Goal: Task Accomplishment & Management: Use online tool/utility

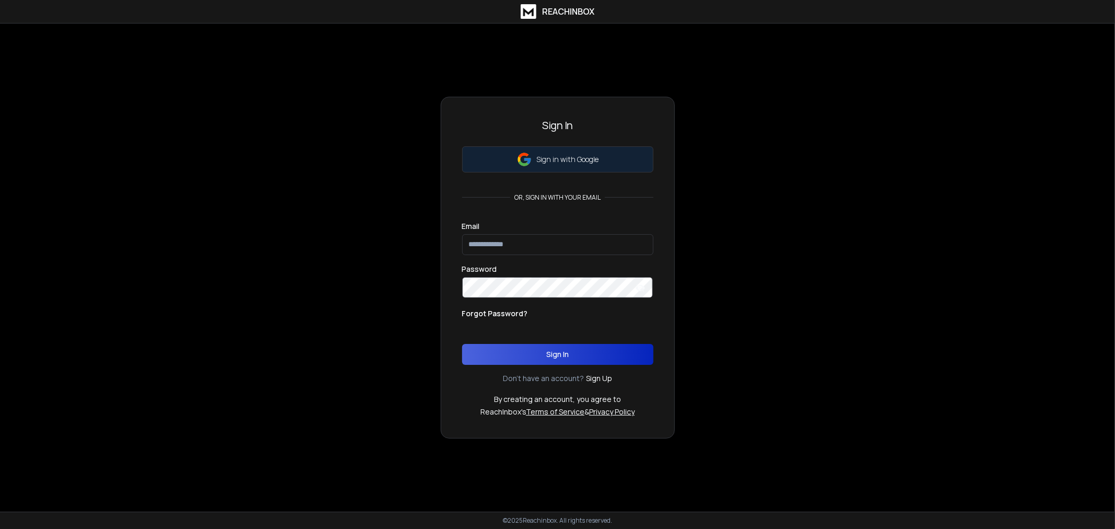
click at [565, 153] on button "Sign in with Google" at bounding box center [557, 159] width 191 height 26
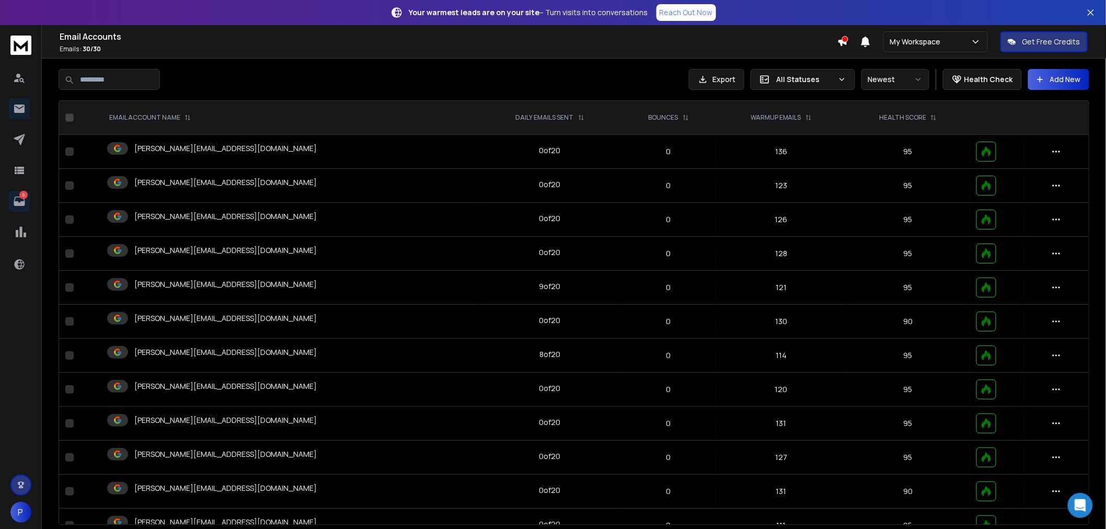
click at [22, 197] on p "5" at bounding box center [23, 195] width 8 height 8
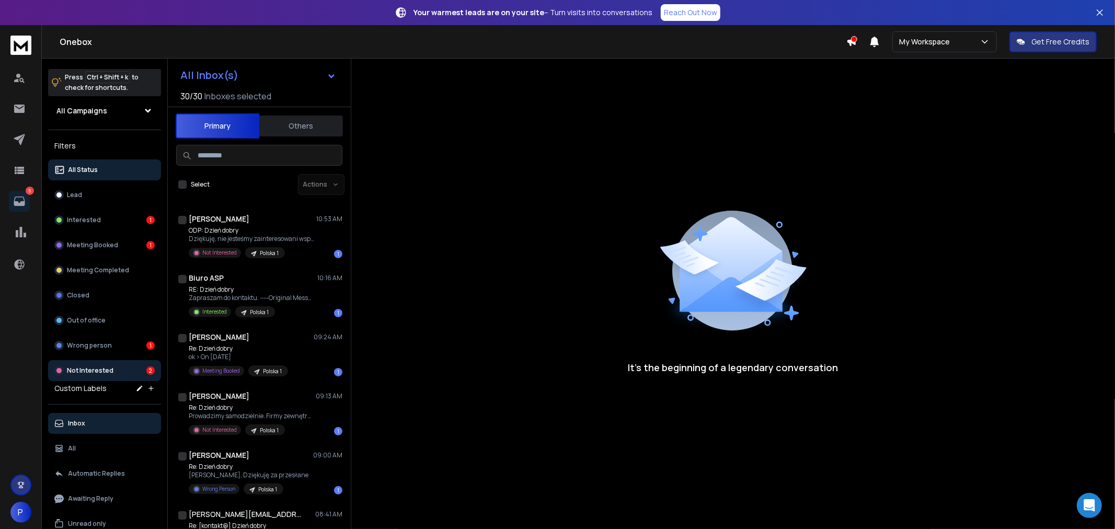
click at [107, 366] on p "Not Interested" at bounding box center [90, 370] width 47 height 8
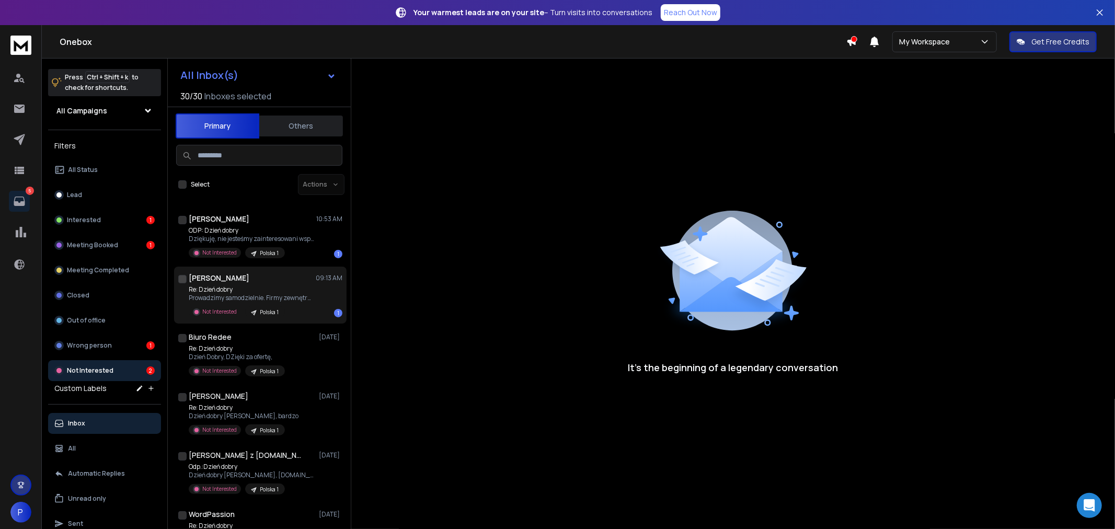
click at [263, 309] on p "Polska 1" at bounding box center [269, 312] width 19 height 8
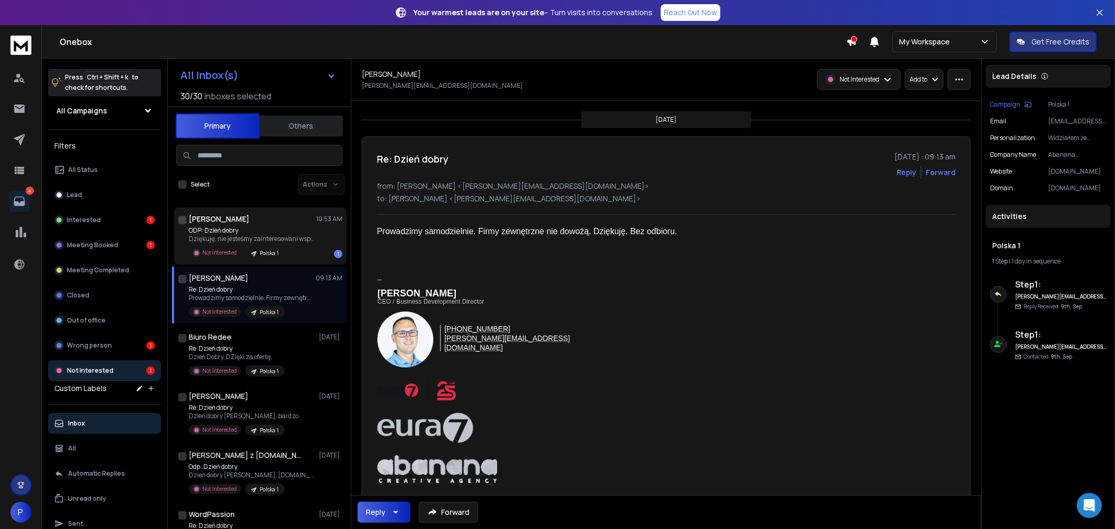
click at [245, 248] on div "Not Interested Polska 1" at bounding box center [251, 252] width 125 height 11
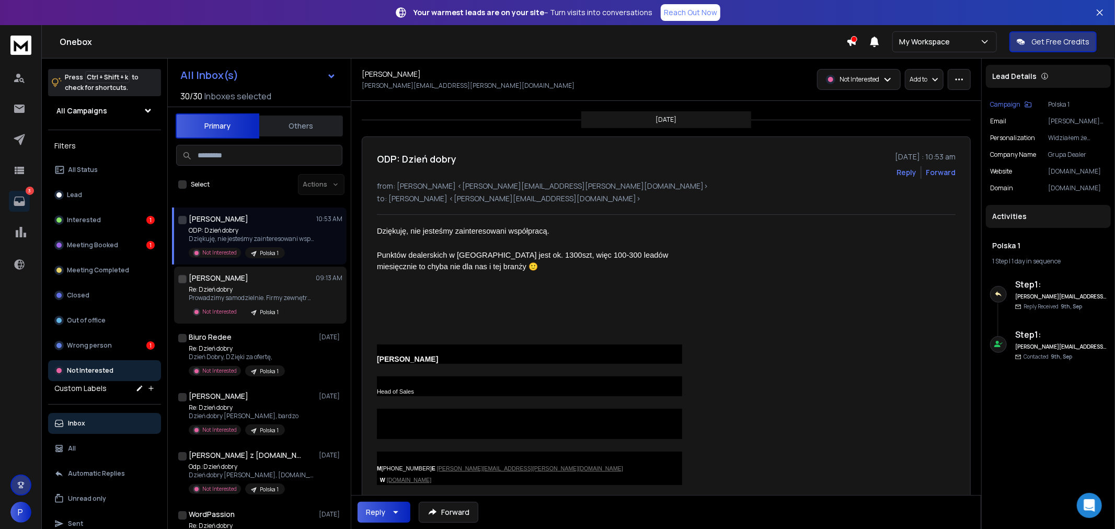
click at [269, 297] on p "Prowadzimy samodzielnie. Firmy zewnętrzne nie" at bounding box center [251, 298] width 125 height 8
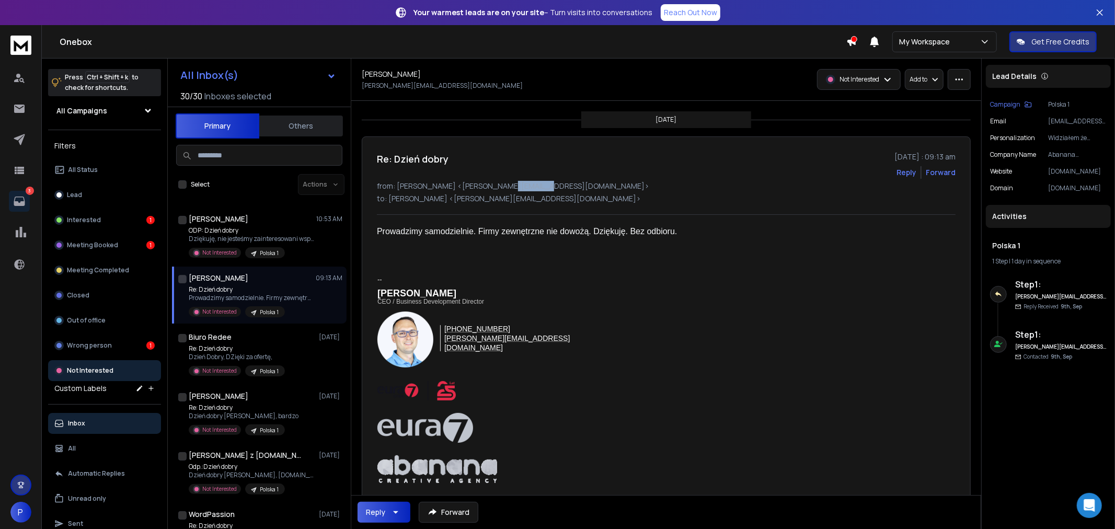
drag, startPoint x: 499, startPoint y: 186, endPoint x: 532, endPoint y: 186, distance: 33.5
click at [531, 187] on p "from: [PERSON_NAME] <[PERSON_NAME][EMAIL_ADDRESS][DOMAIN_NAME]>" at bounding box center [666, 186] width 579 height 10
copy p "[DOMAIN_NAME]"
click at [133, 345] on button "Wrong person 1" at bounding box center [104, 345] width 113 height 21
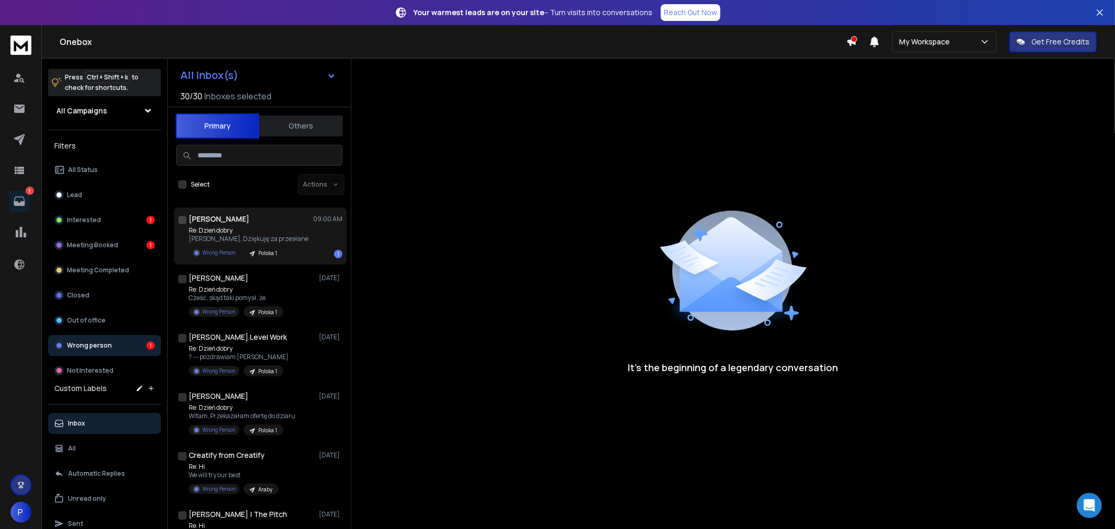
click at [206, 246] on div "Re: Dzień dobry [PERSON_NAME], Dziękuję za przesłane Wrong Person Polska 1" at bounding box center [249, 242] width 120 height 32
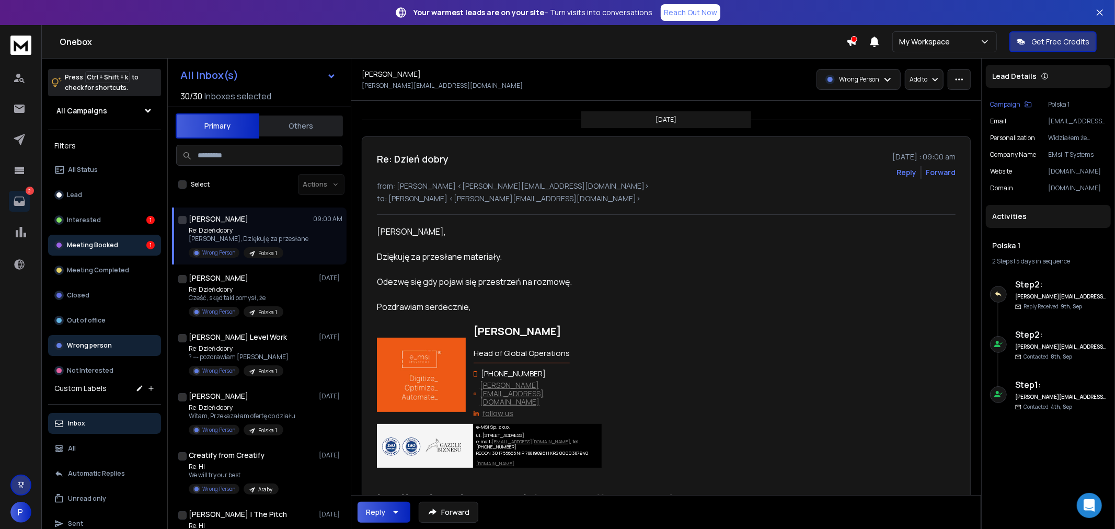
click at [106, 247] on p "Meeting Booked" at bounding box center [92, 245] width 51 height 8
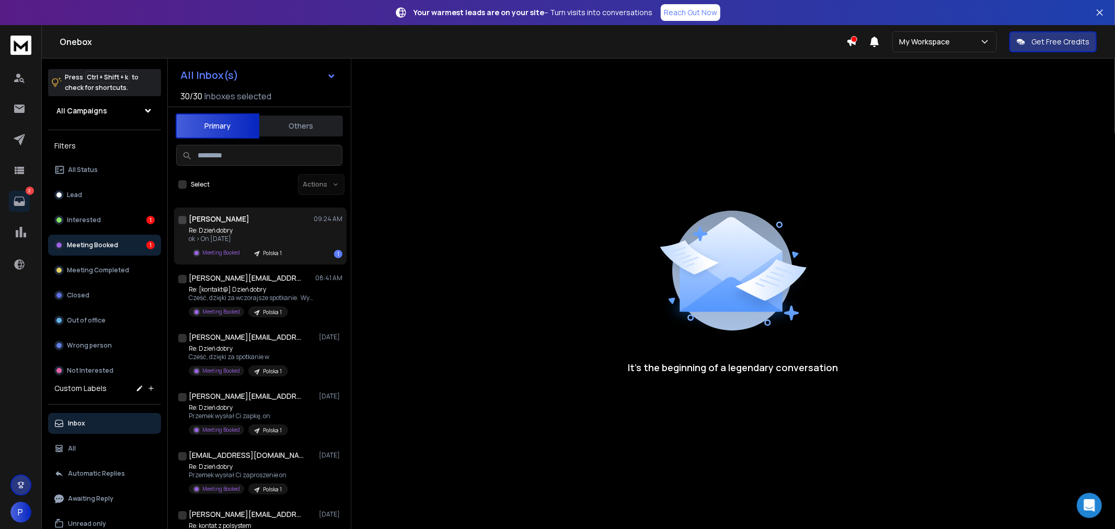
click at [208, 239] on p "ok > On [DATE]" at bounding box center [238, 239] width 99 height 8
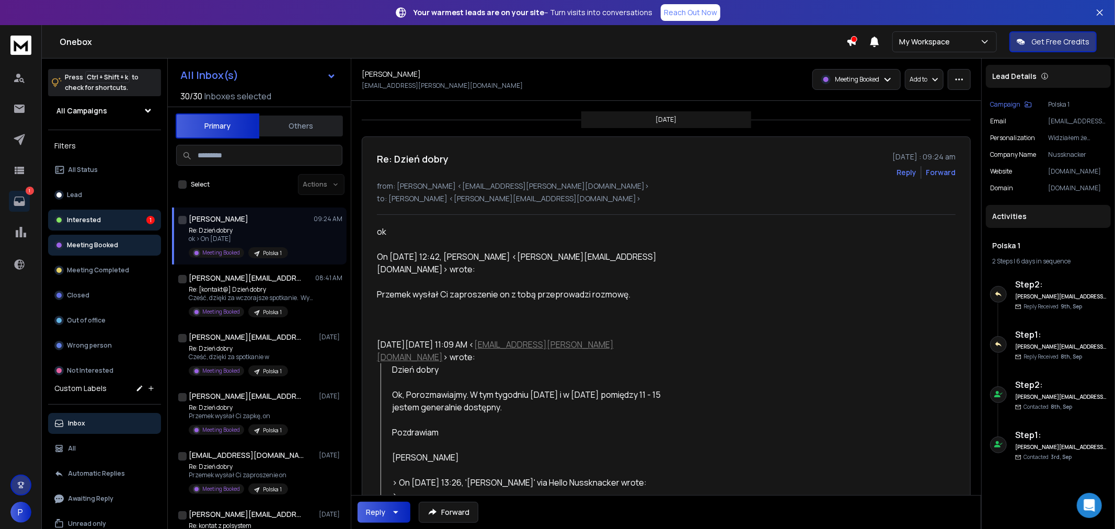
click at [128, 224] on button "Interested 1" at bounding box center [104, 220] width 113 height 21
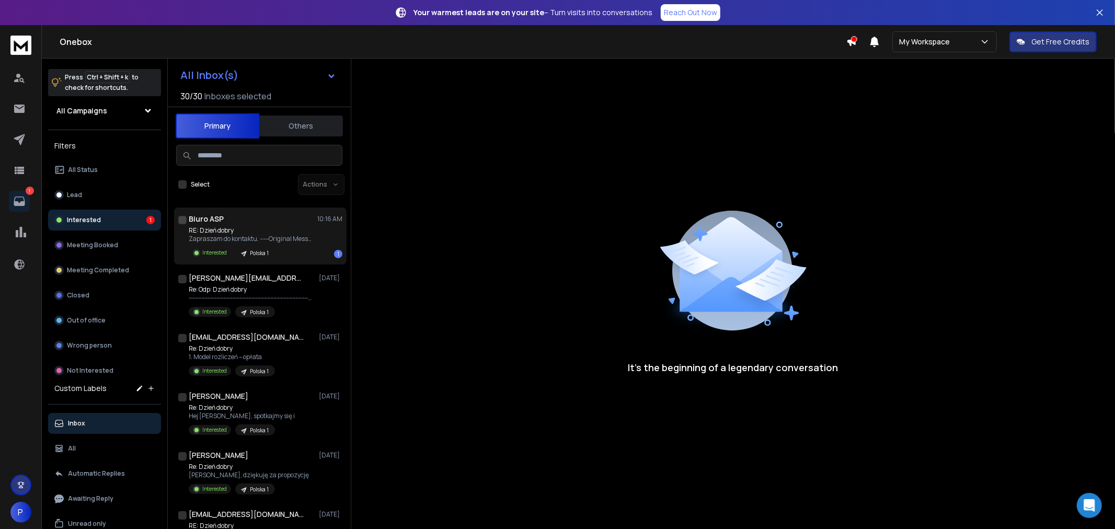
click at [269, 251] on div "Polska 1" at bounding box center [255, 252] width 40 height 11
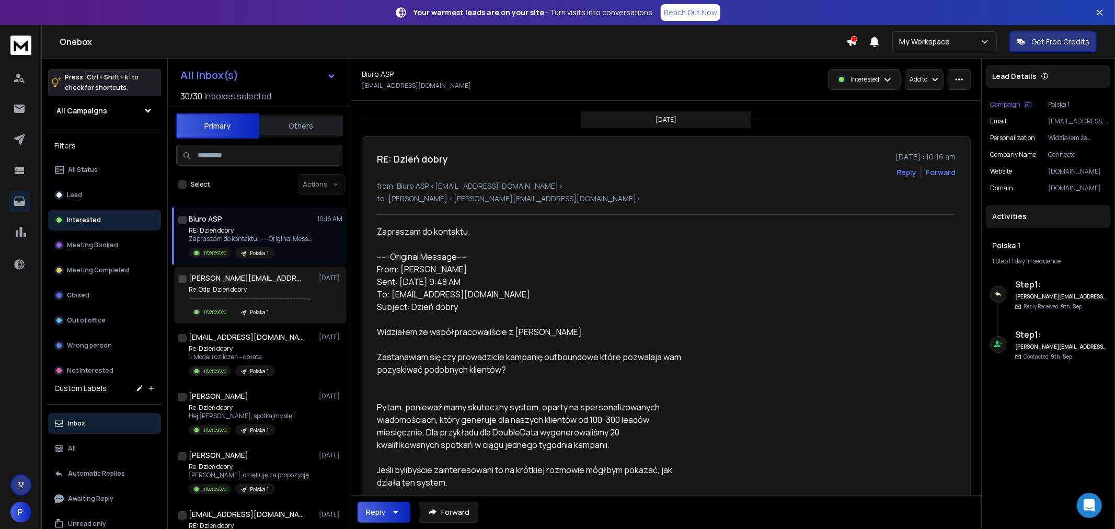
click at [250, 297] on p "-------------------------------------------------------------------------------…" at bounding box center [251, 298] width 125 height 8
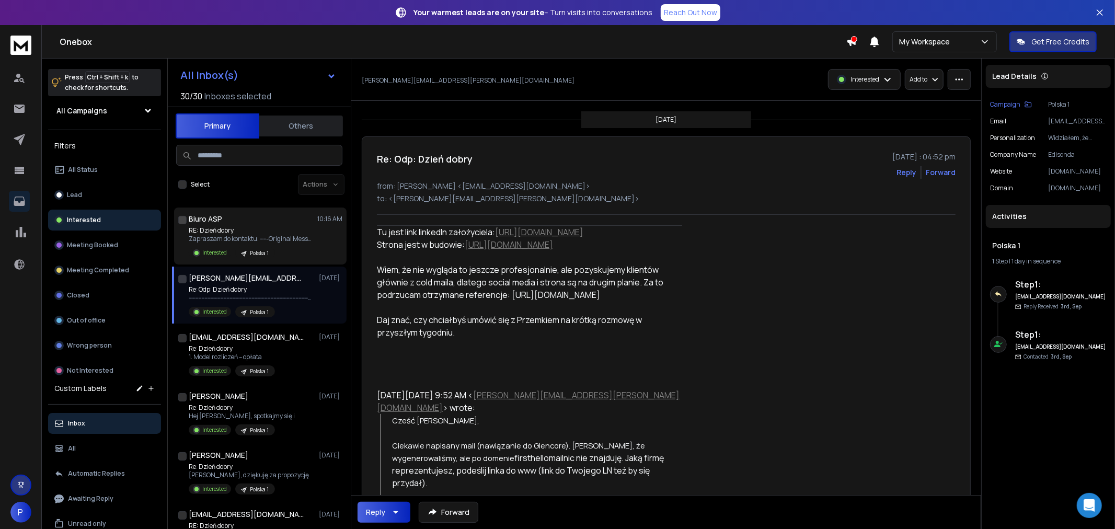
click at [244, 235] on p "Zapraszam do kontaktu. -----Original Message-----" at bounding box center [251, 239] width 125 height 8
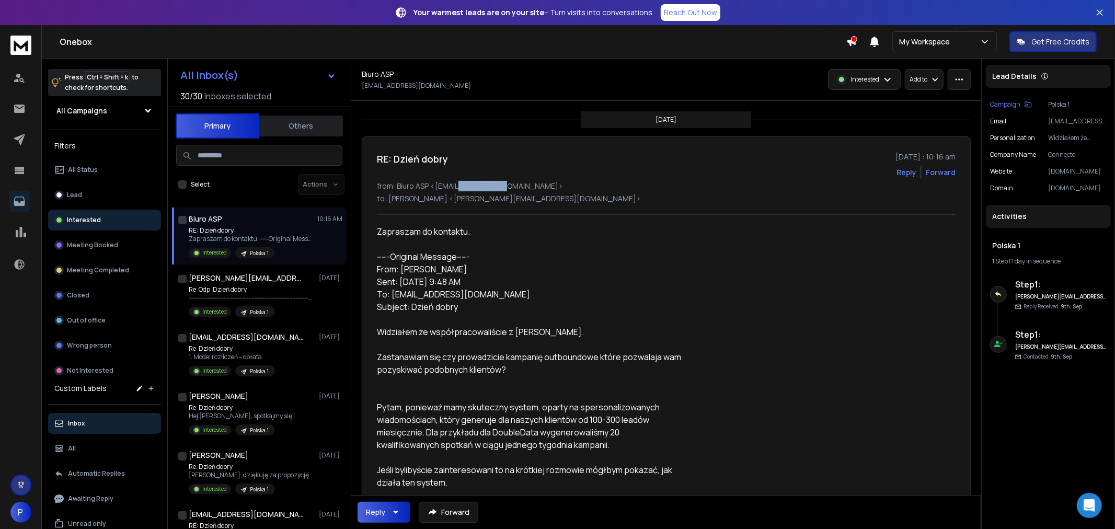
drag, startPoint x: 459, startPoint y: 187, endPoint x: 499, endPoint y: 189, distance: 39.8
click at [499, 189] on p "from: Biuro ASP <[EMAIL_ADDRESS][DOMAIN_NAME]>" at bounding box center [666, 186] width 579 height 10
copy p "[DOMAIN_NAME]"
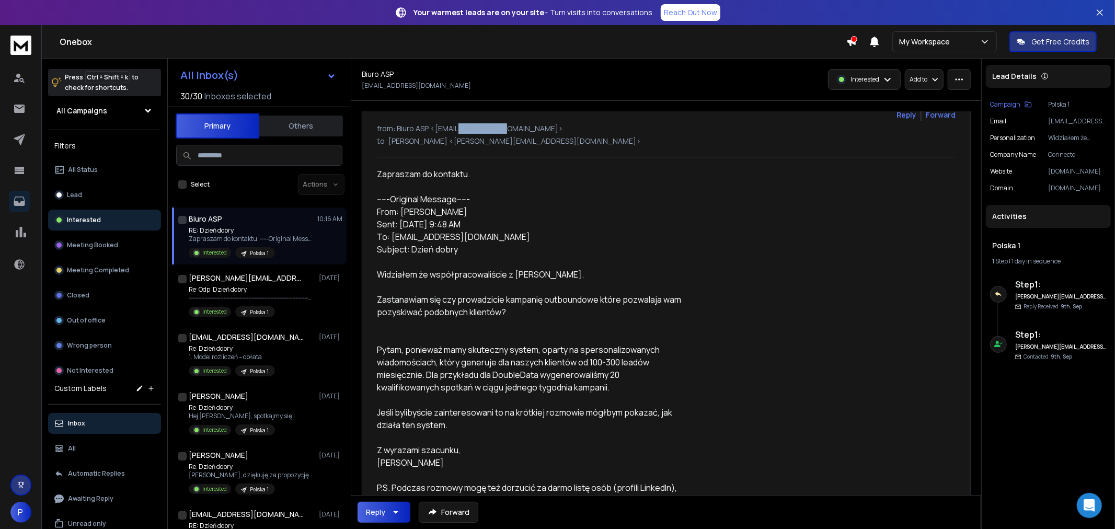
scroll to position [58, 0]
click at [106, 197] on button "Lead" at bounding box center [104, 194] width 113 height 21
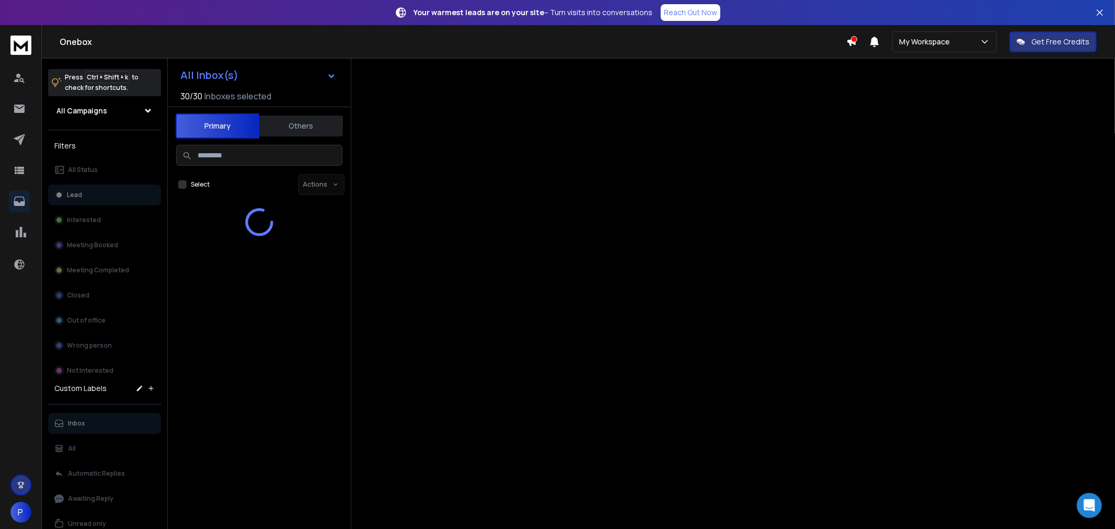
scroll to position [0, 0]
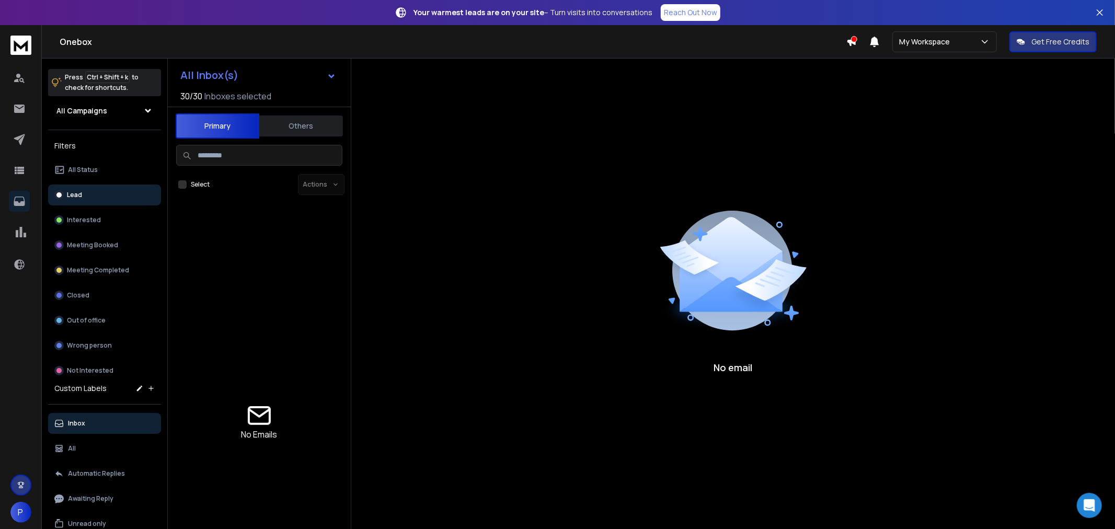
click at [283, 130] on button "Others" at bounding box center [301, 125] width 84 height 23
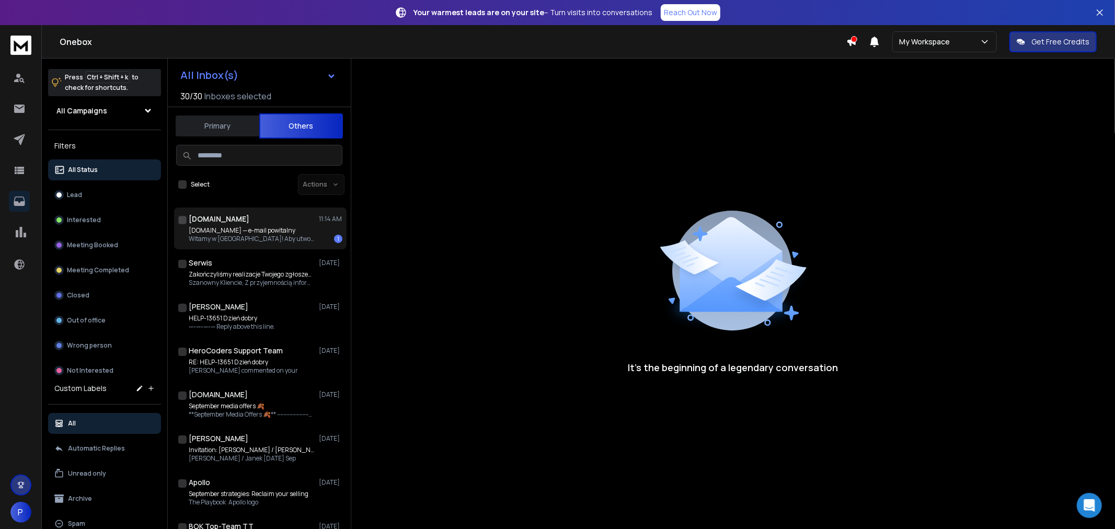
click at [280, 226] on p "[DOMAIN_NAME] — e-mail powitalny" at bounding box center [251, 230] width 125 height 8
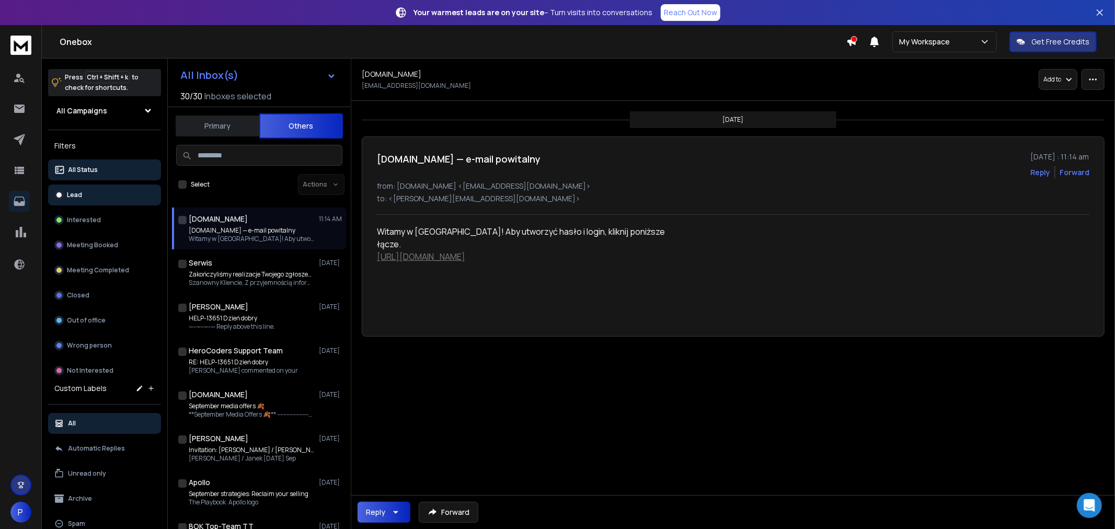
click at [93, 202] on button "Lead" at bounding box center [104, 194] width 113 height 21
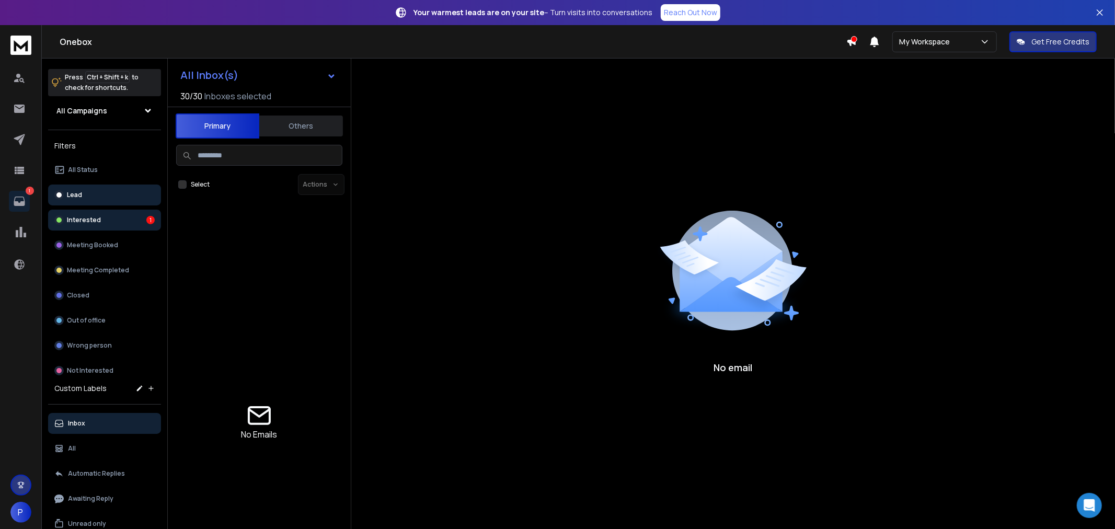
click at [145, 225] on button "Interested 1" at bounding box center [104, 220] width 113 height 21
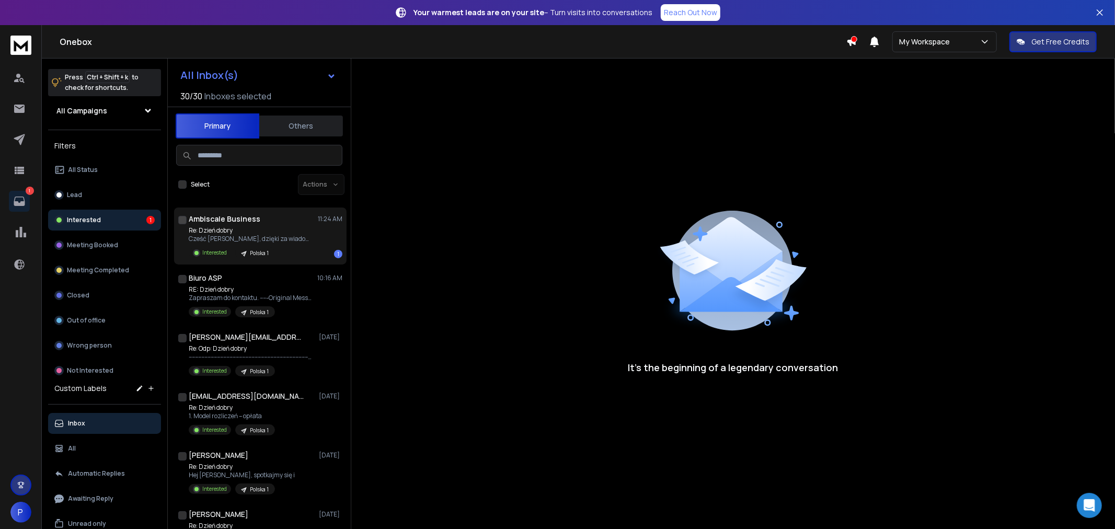
click at [277, 235] on p "Cześć [PERSON_NAME], dzięki za wiadomość," at bounding box center [251, 239] width 125 height 8
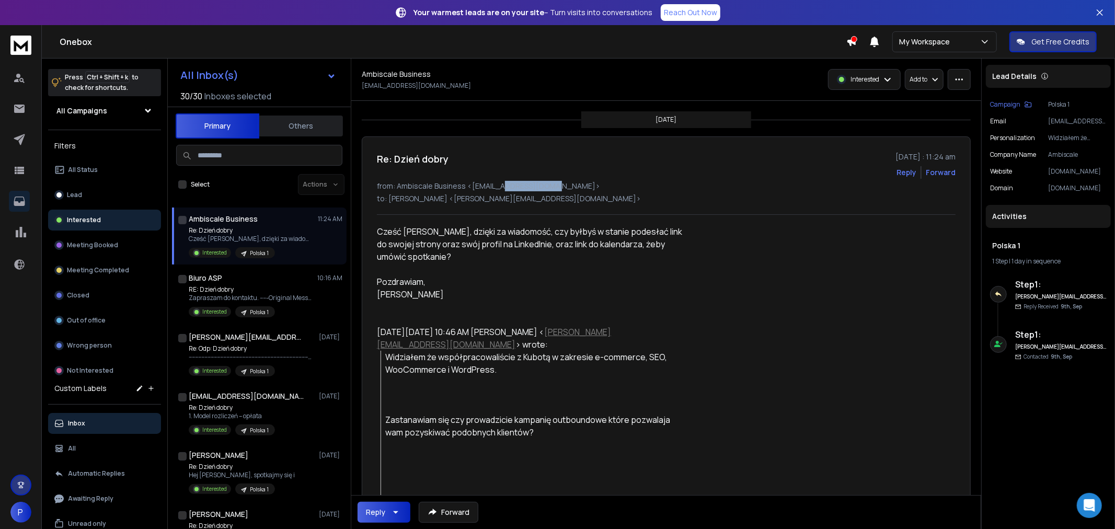
drag, startPoint x: 502, startPoint y: 187, endPoint x: 552, endPoint y: 189, distance: 50.2
click at [552, 189] on p "from: Ambiscale Business <[EMAIL_ADDRESS][DOMAIN_NAME]>" at bounding box center [666, 186] width 579 height 10
copy p "[DOMAIN_NAME]"
